Goal: Task Accomplishment & Management: Manage account settings

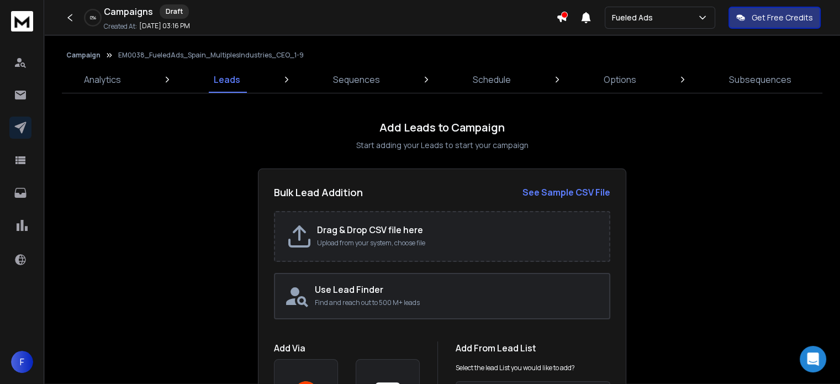
click at [387, 231] on h2 "Drag & Drop CSV file here" at bounding box center [457, 229] width 281 height 13
type input "**********"
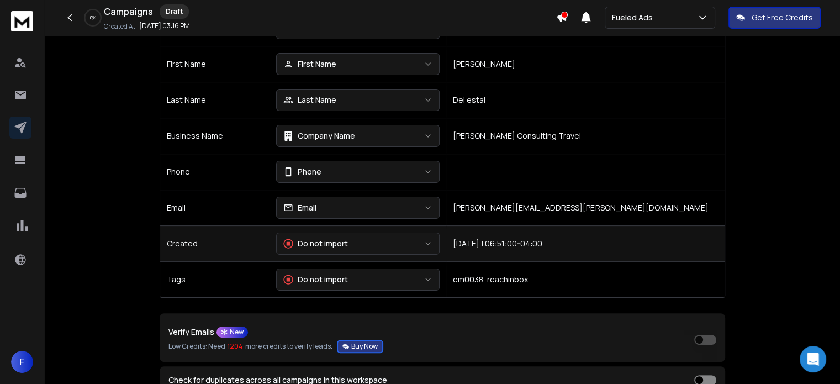
scroll to position [310, 0]
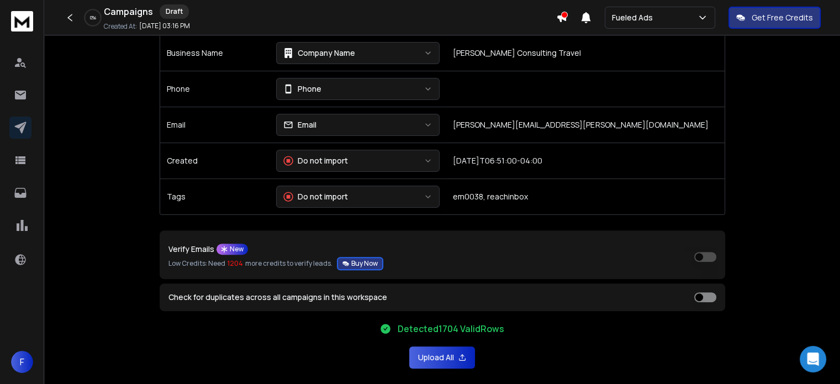
click at [449, 354] on button "Upload All" at bounding box center [442, 357] width 66 height 22
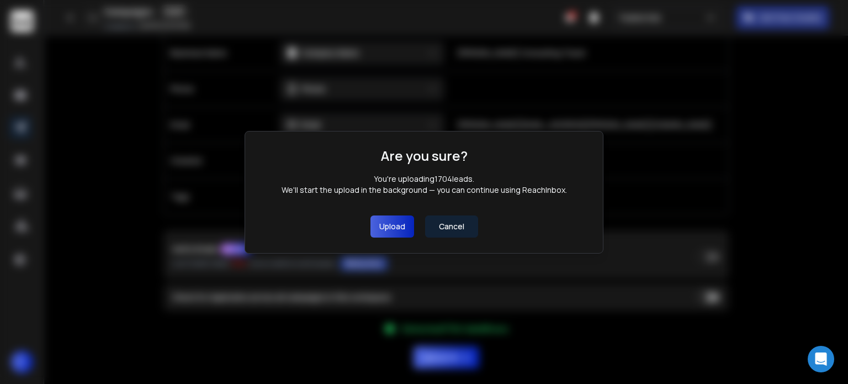
click at [395, 226] on button "Upload" at bounding box center [392, 226] width 44 height 22
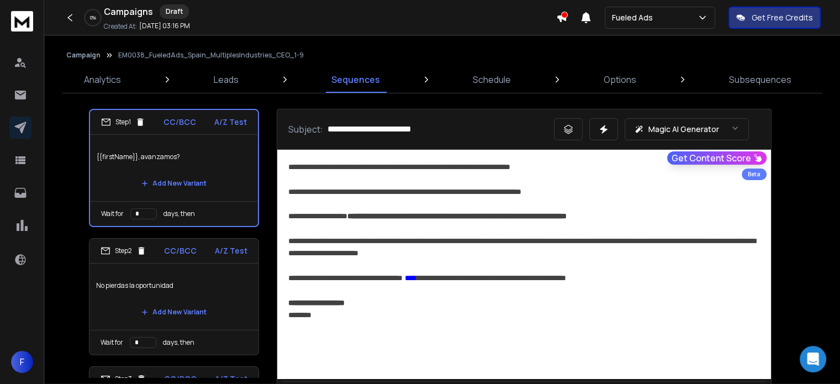
click at [808, 145] on div "**********" at bounding box center [442, 259] width 760 height 311
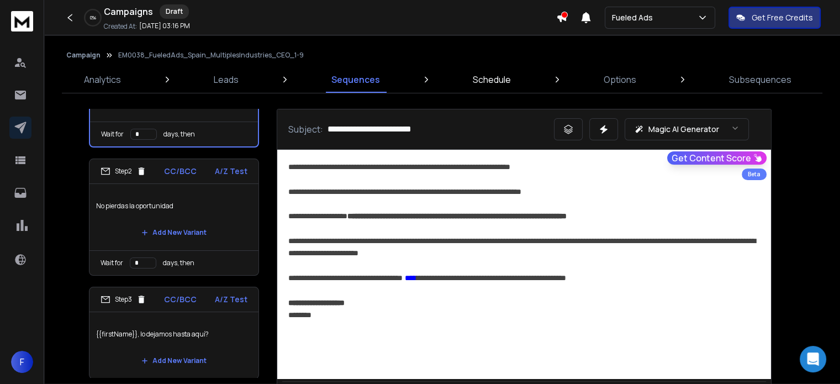
click at [500, 77] on p "Schedule" at bounding box center [491, 79] width 38 height 13
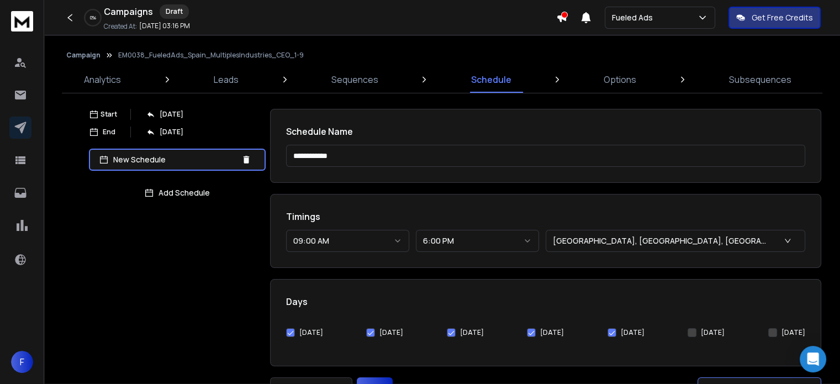
scroll to position [30, 0]
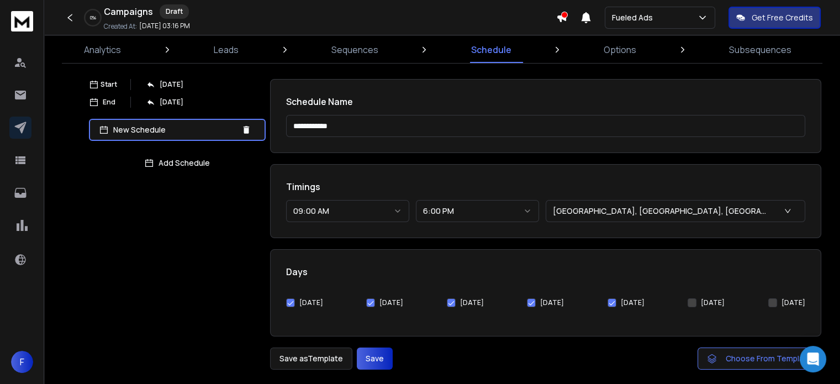
click at [369, 355] on button "Save" at bounding box center [375, 358] width 36 height 22
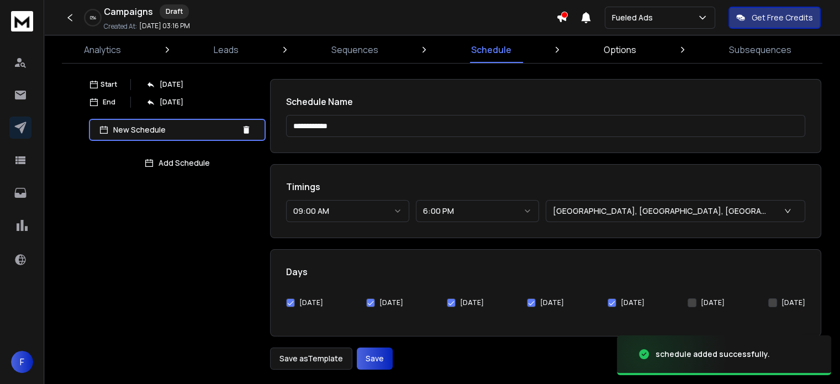
click at [633, 52] on p "Options" at bounding box center [619, 49] width 33 height 13
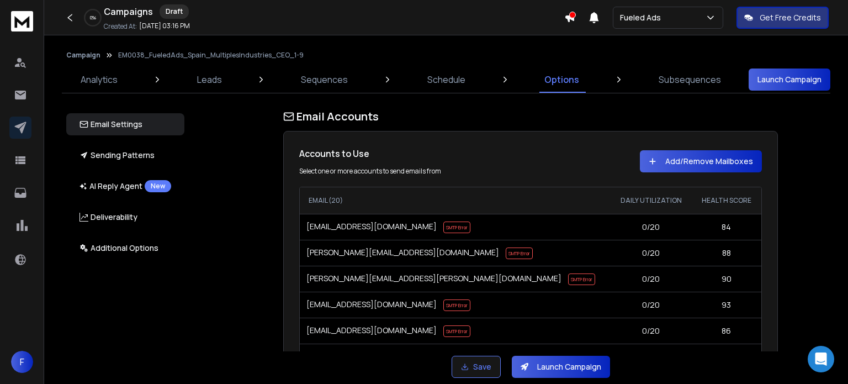
click at [536, 362] on button "Launch Campaign" at bounding box center [561, 366] width 98 height 22
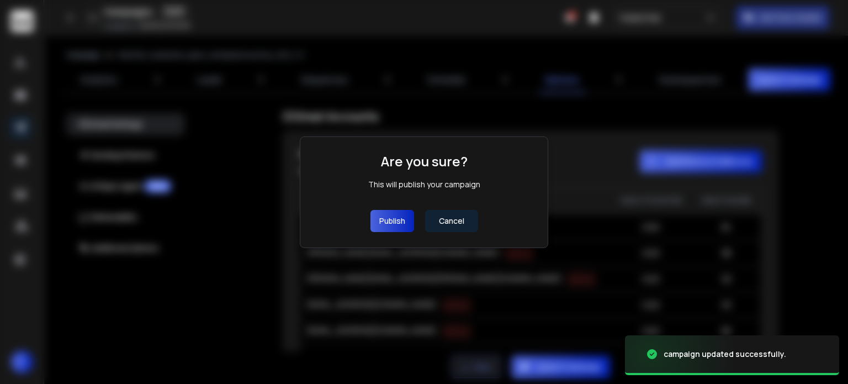
click at [374, 219] on button "Publish" at bounding box center [392, 221] width 44 height 22
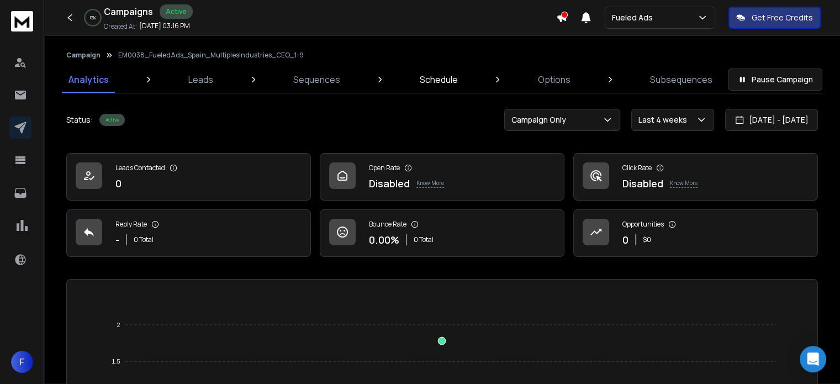
click at [458, 83] on p "Schedule" at bounding box center [438, 79] width 38 height 13
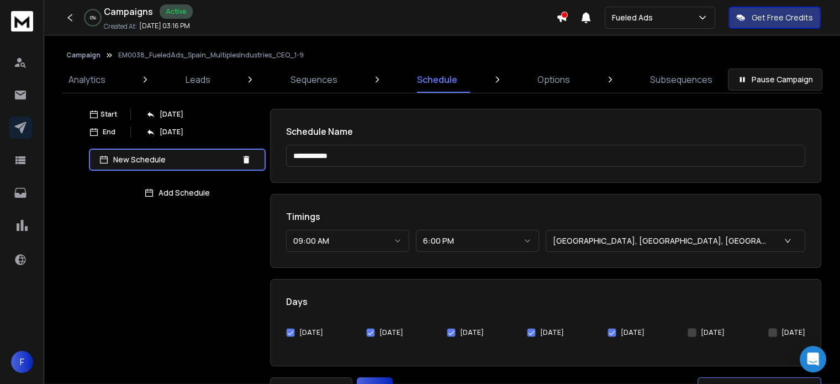
scroll to position [30, 0]
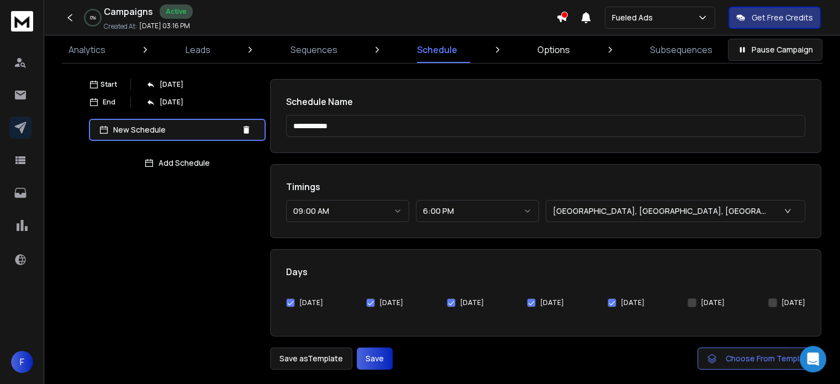
click at [559, 54] on p "Options" at bounding box center [553, 49] width 33 height 13
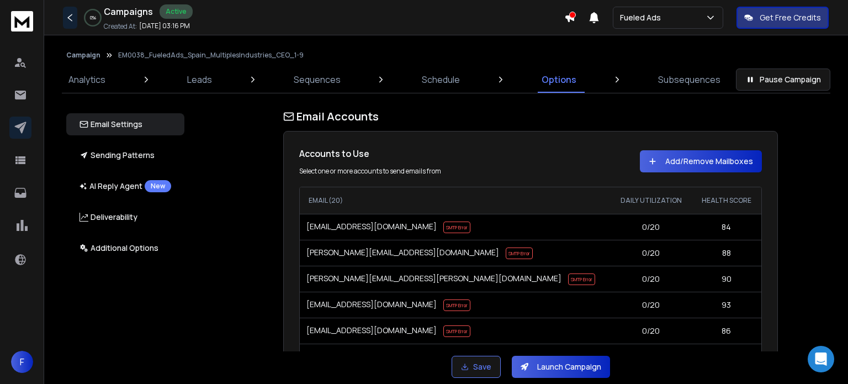
click at [74, 10] on button at bounding box center [70, 18] width 14 height 22
